Goal: Task Accomplishment & Management: Manage account settings

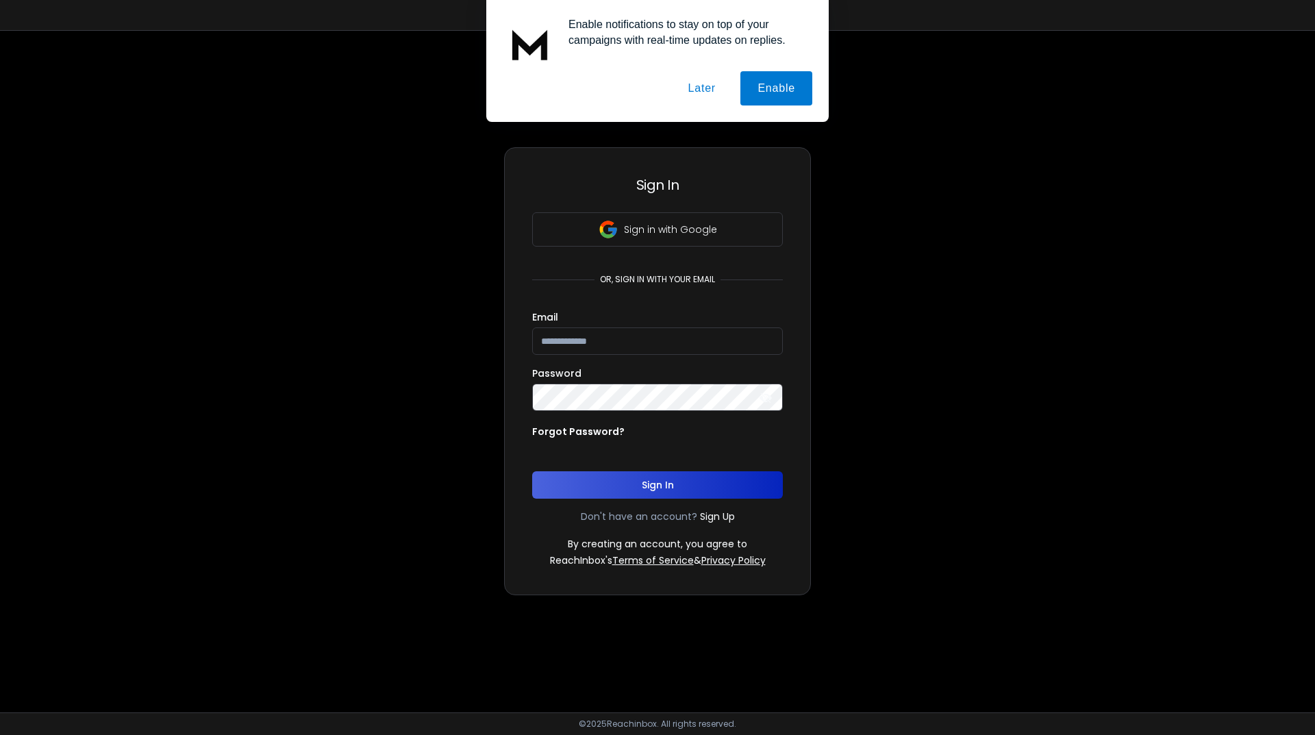
click at [585, 347] on input "email" at bounding box center [657, 340] width 251 height 27
paste input "**********"
type input "**********"
click at [722, 87] on button "Later" at bounding box center [701, 88] width 62 height 34
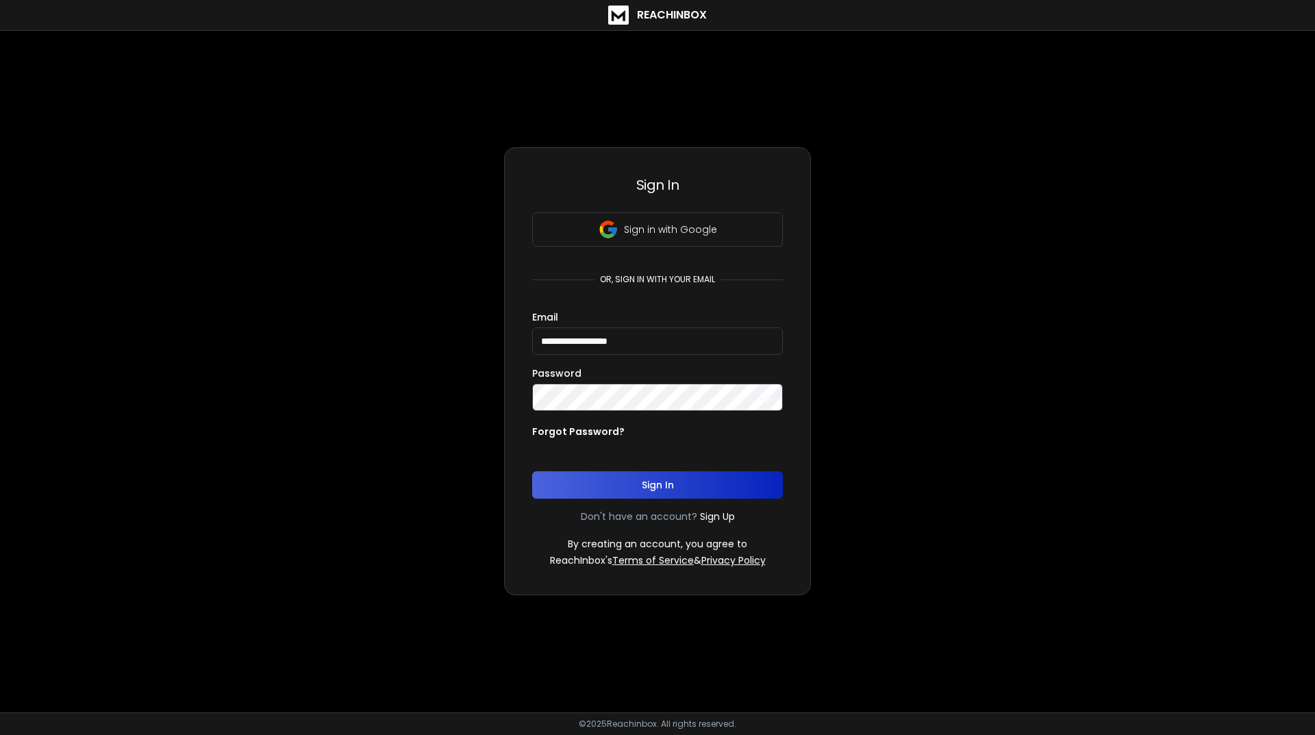
click at [659, 473] on button "Sign In" at bounding box center [657, 484] width 251 height 27
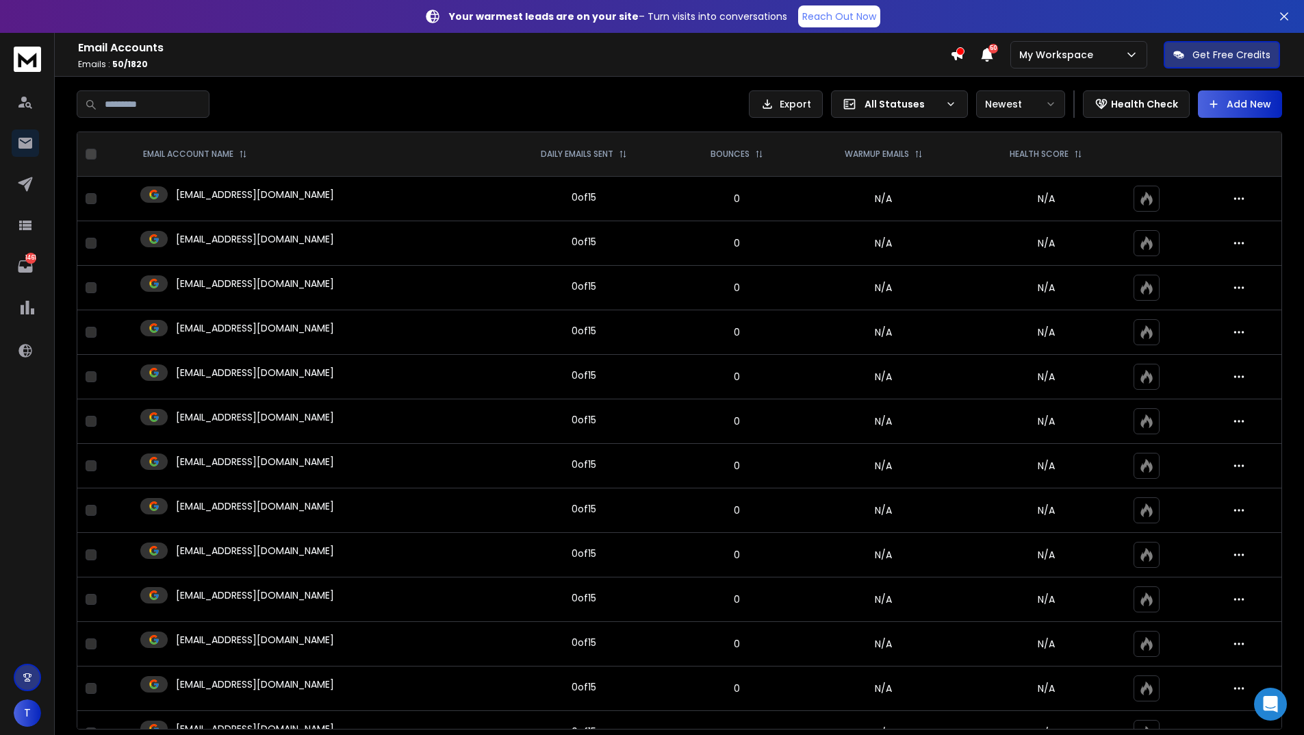
click at [1245, 102] on button "Add New" at bounding box center [1240, 103] width 84 height 27
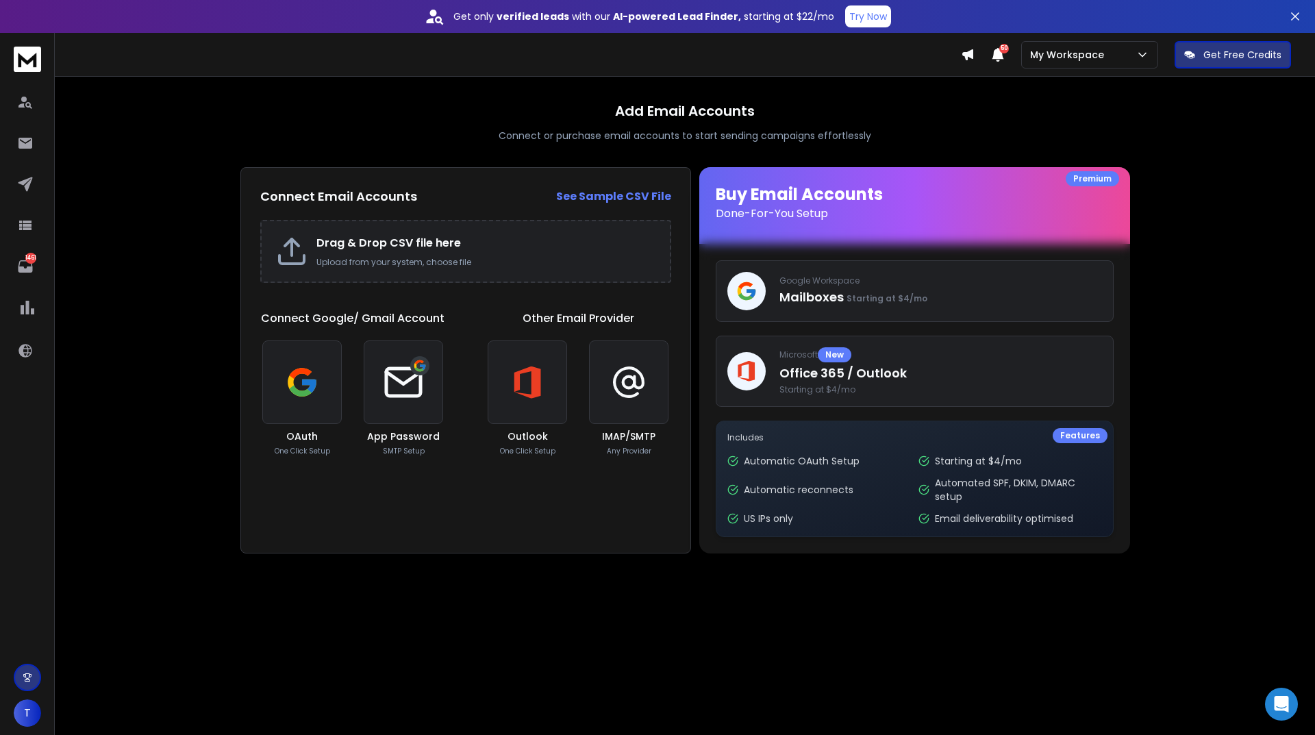
click at [299, 383] on icon at bounding box center [302, 381] width 34 height 41
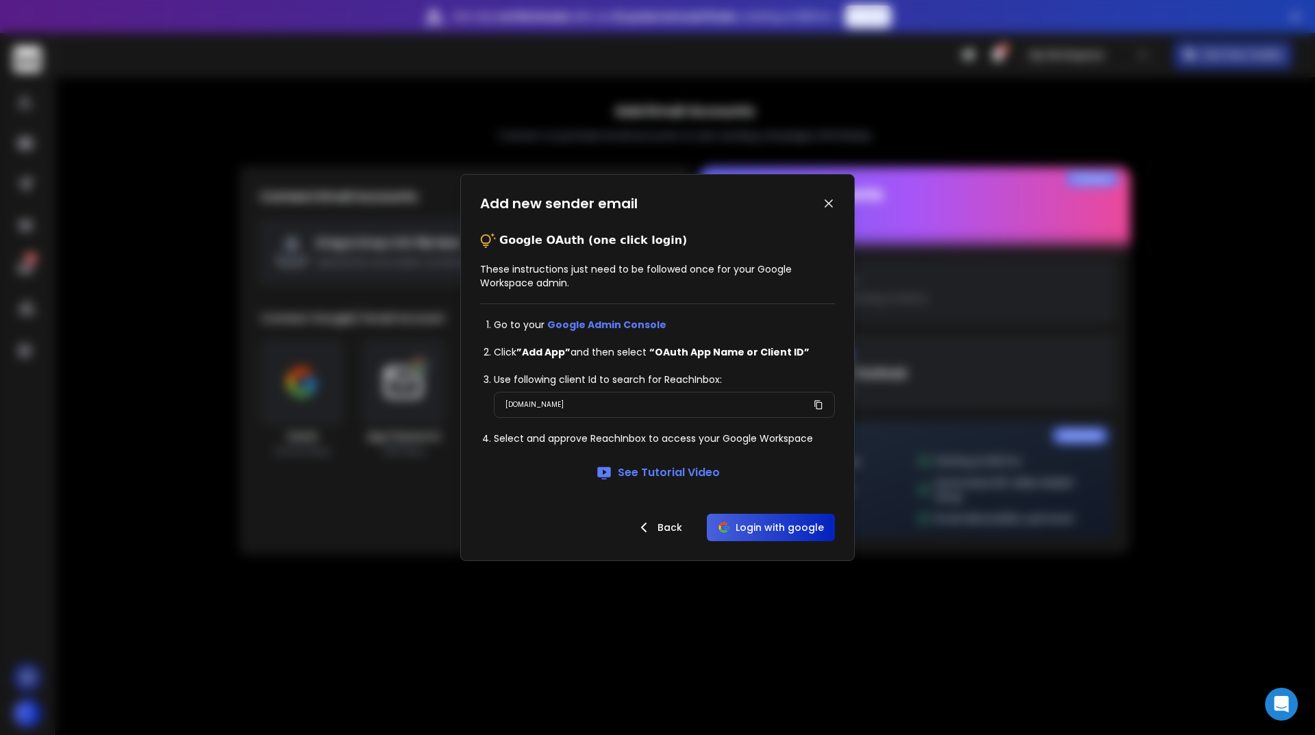
click at [781, 522] on button "Login with google" at bounding box center [771, 526] width 128 height 27
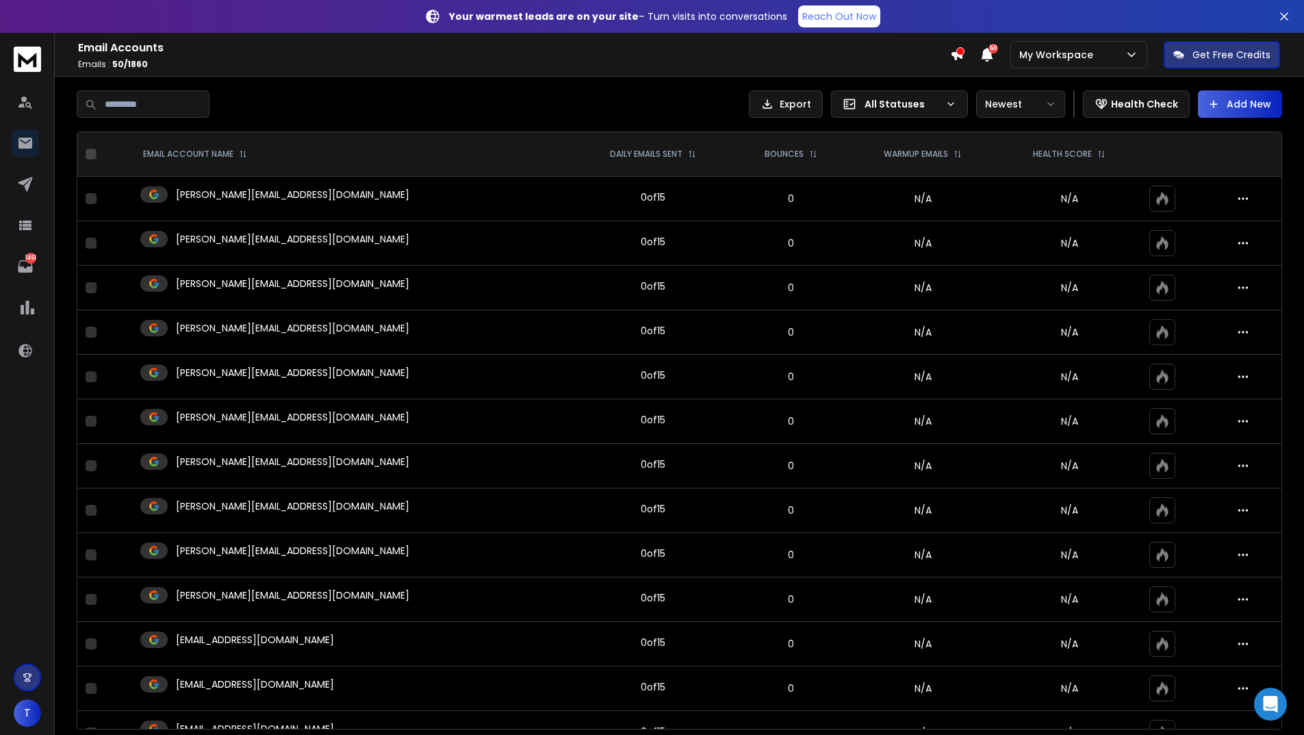
click at [1239, 102] on button "Add New" at bounding box center [1240, 103] width 84 height 27
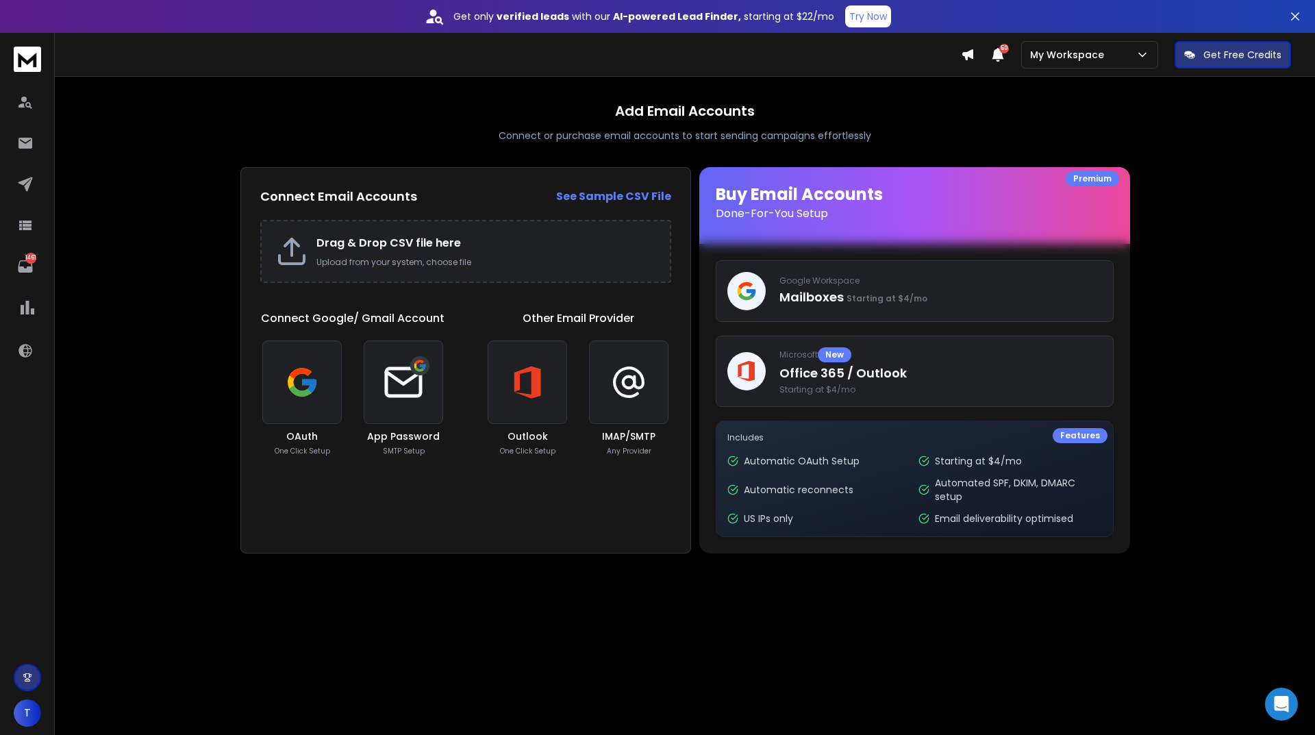
click at [316, 394] on icon at bounding box center [302, 381] width 34 height 41
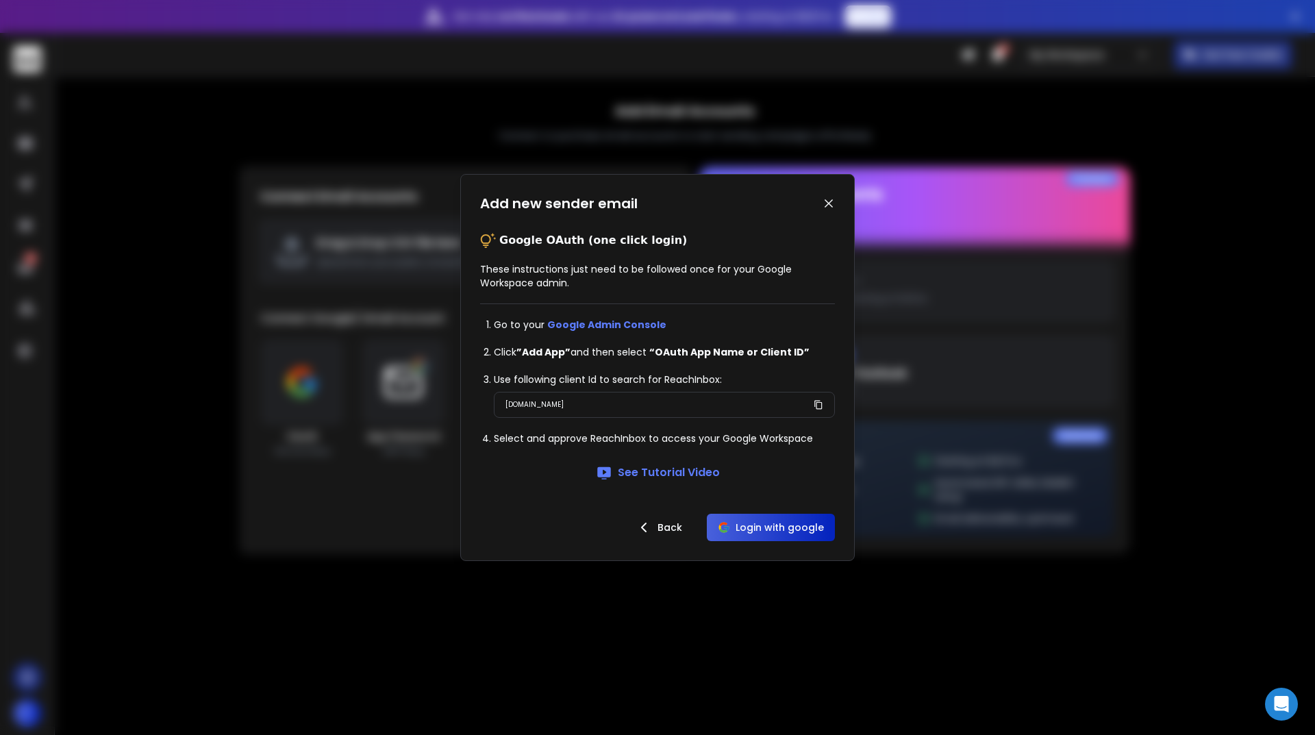
click at [786, 531] on button "Login with google" at bounding box center [771, 526] width 128 height 27
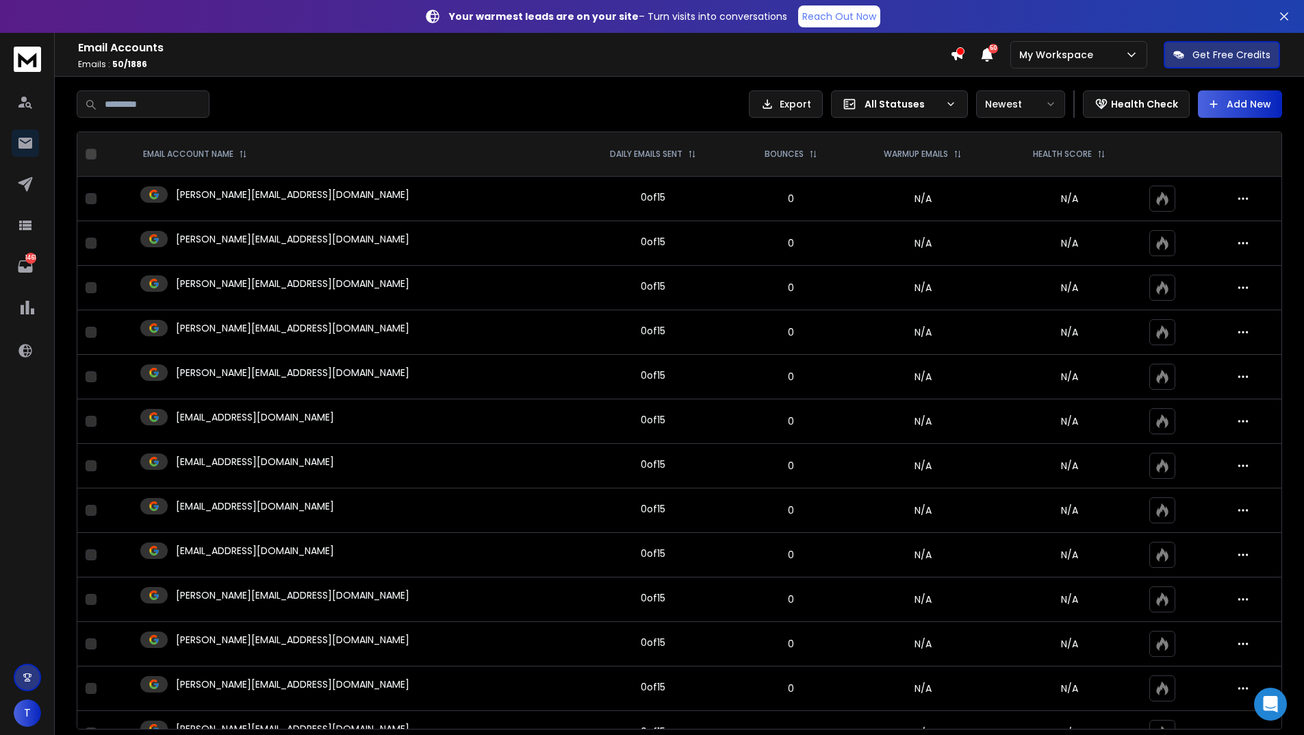
click at [1233, 105] on button "Add New" at bounding box center [1240, 103] width 84 height 27
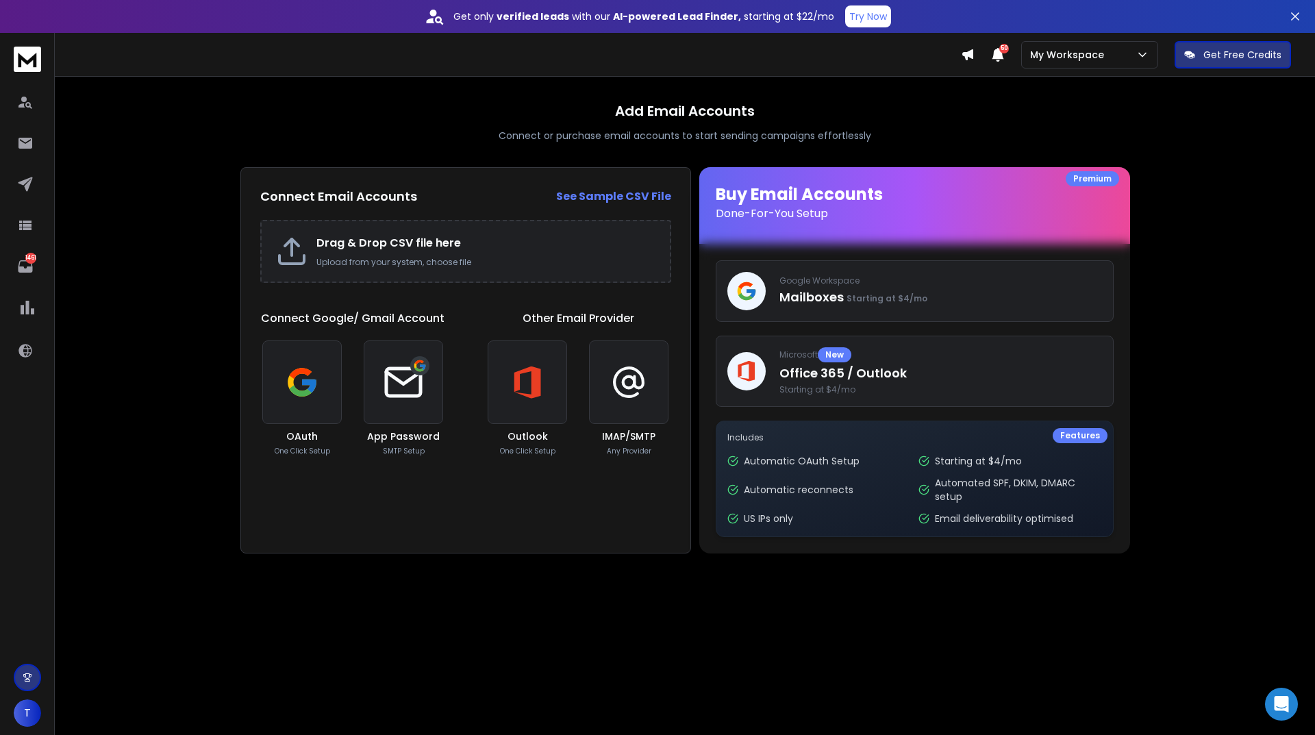
click at [337, 381] on div at bounding box center [301, 382] width 79 height 84
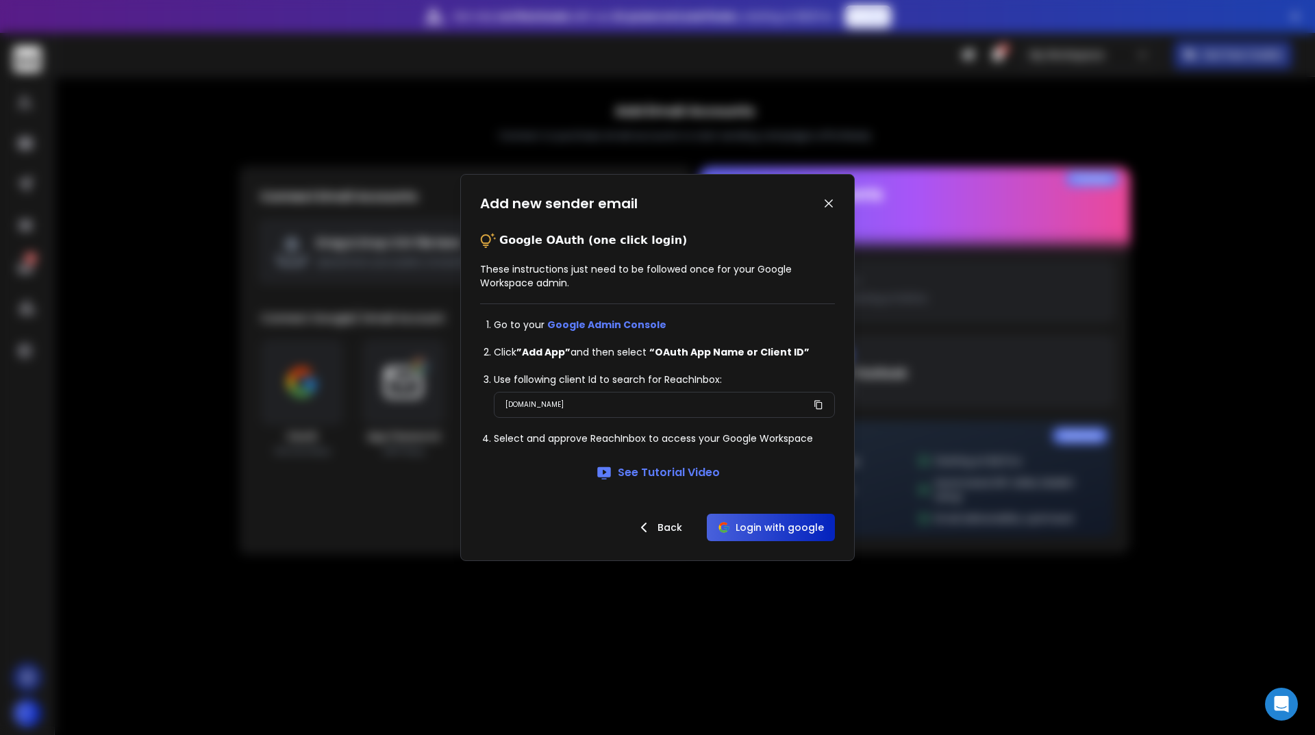
click at [795, 533] on button "Login with google" at bounding box center [771, 526] width 128 height 27
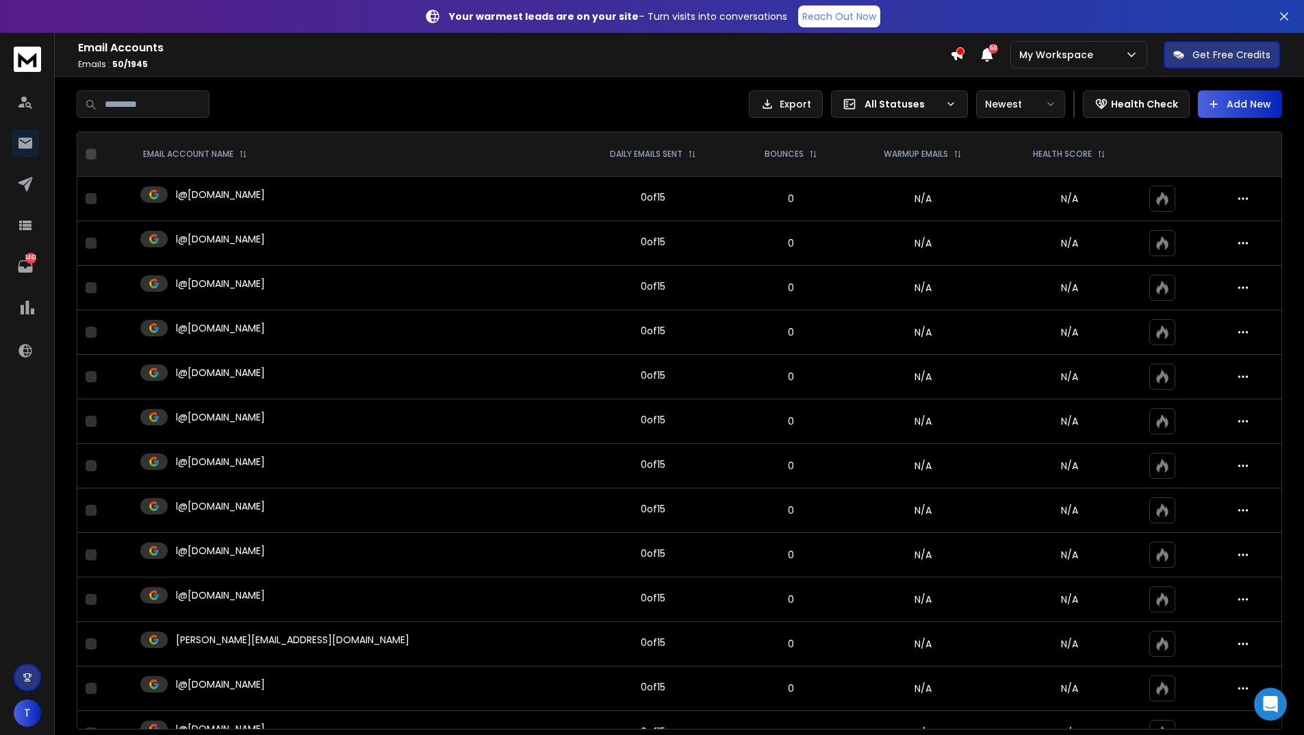
click at [1239, 97] on button "Add New" at bounding box center [1240, 103] width 84 height 27
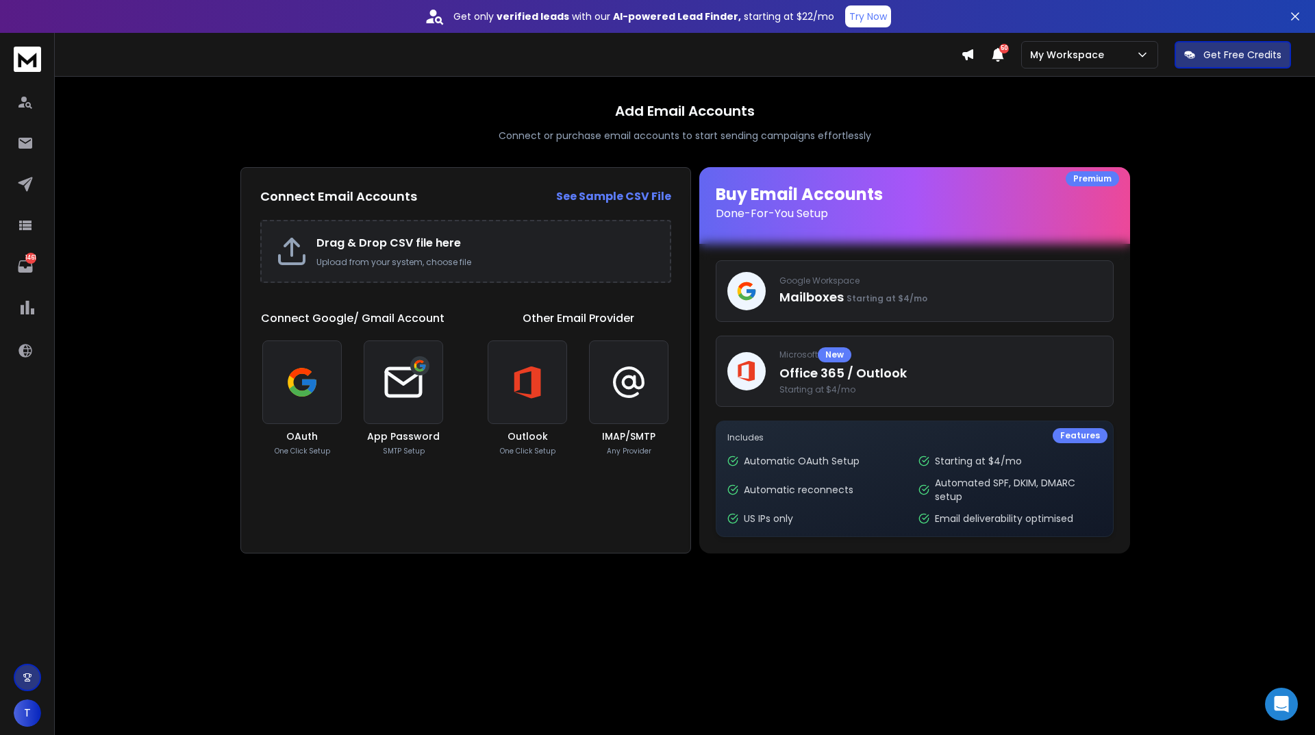
click at [316, 385] on icon at bounding box center [309, 386] width 14 height 14
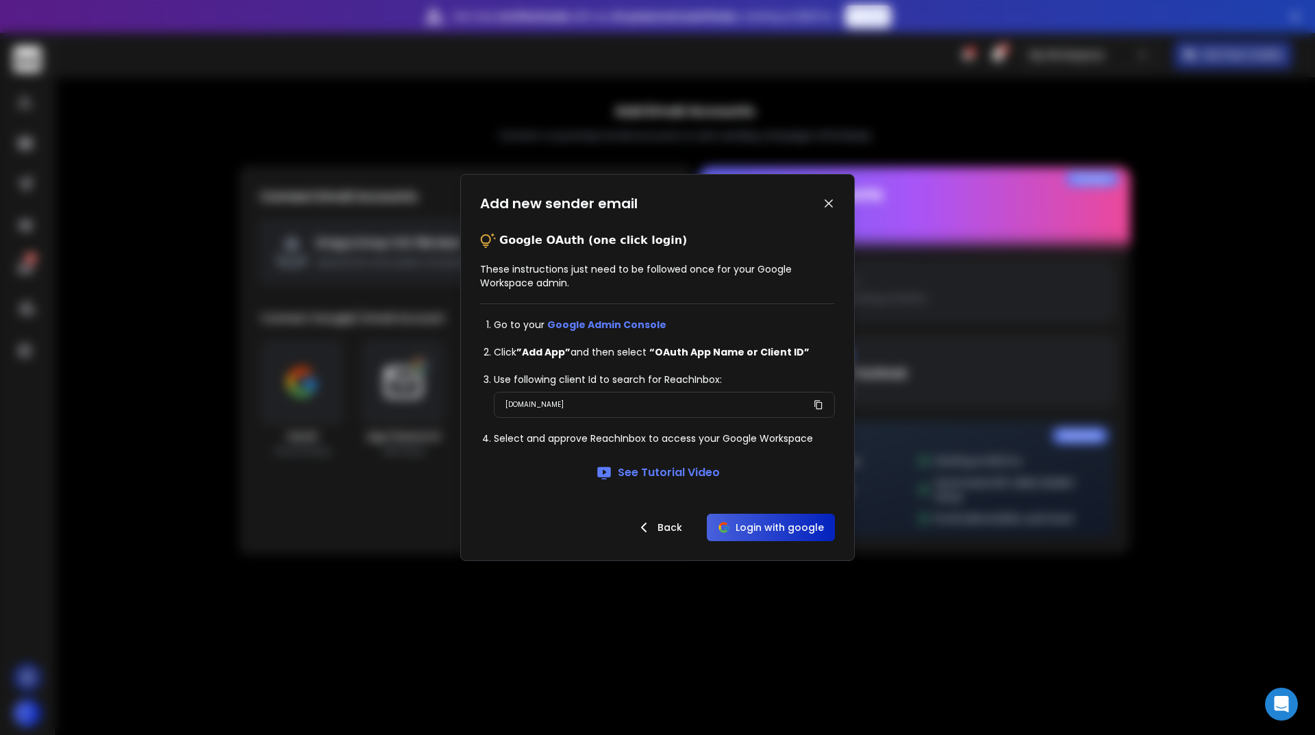
click at [778, 523] on button "Login with google" at bounding box center [771, 526] width 128 height 27
